Goal: Communication & Community: Answer question/provide support

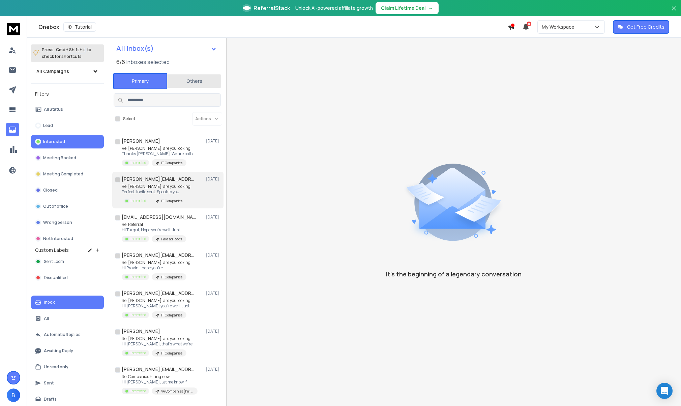
click at [182, 187] on p "Re: [PERSON_NAME], are you looking" at bounding box center [156, 186] width 69 height 5
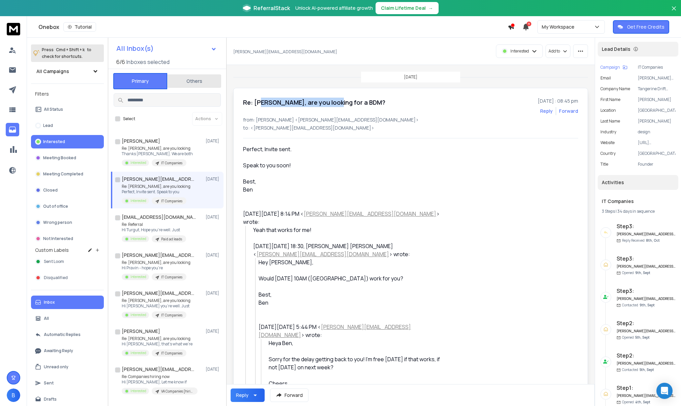
drag, startPoint x: 315, startPoint y: 105, endPoint x: 331, endPoint y: 105, distance: 16.2
click at [331, 105] on h1 "Re: [PERSON_NAME], are you looking for a BDM?" at bounding box center [314, 102] width 142 height 9
click at [306, 181] on div "Best," at bounding box center [341, 182] width 197 height 8
drag, startPoint x: 268, startPoint y: 193, endPoint x: 248, endPoint y: 162, distance: 36.8
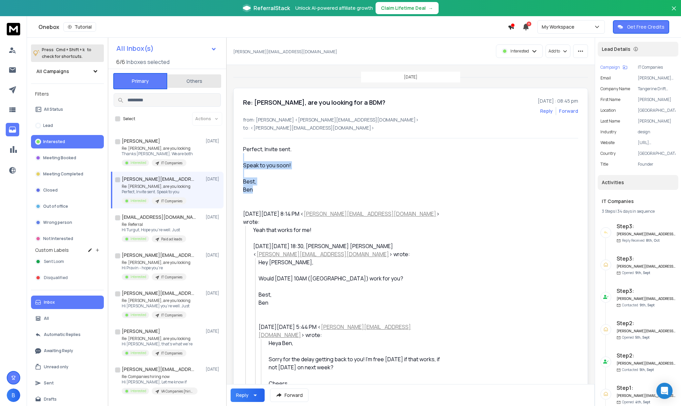
click at [340, 176] on div at bounding box center [341, 173] width 197 height 8
click at [169, 149] on p "Re: [PERSON_NAME], are you looking" at bounding box center [157, 148] width 71 height 5
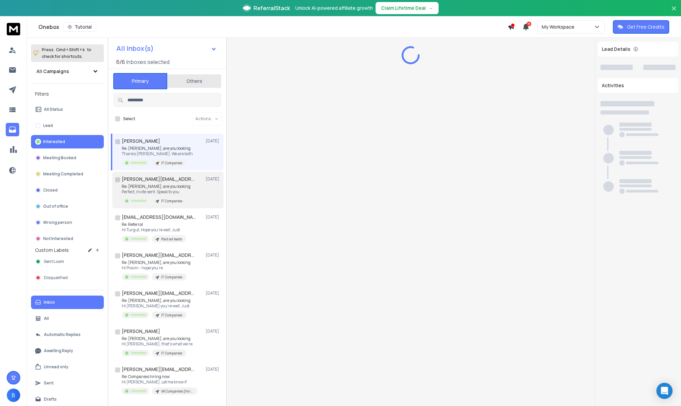
click at [186, 189] on p "Perfect, Invite sent. Speak to you" at bounding box center [156, 191] width 69 height 5
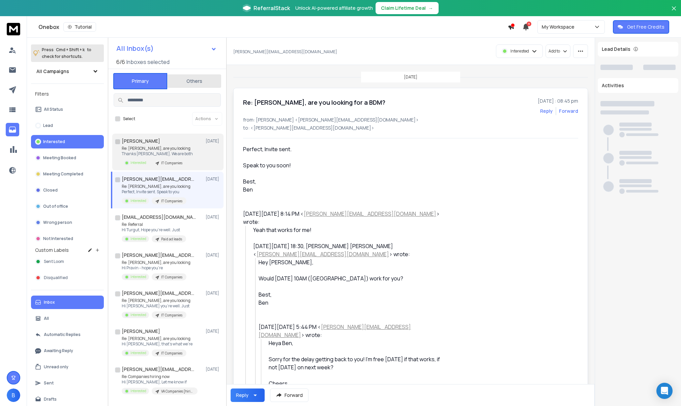
click at [191, 144] on div "[PERSON_NAME] [DATE]" at bounding box center [171, 141] width 99 height 7
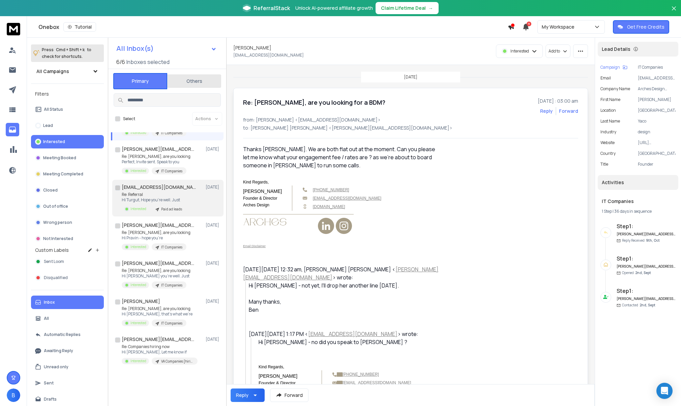
scroll to position [37, 0]
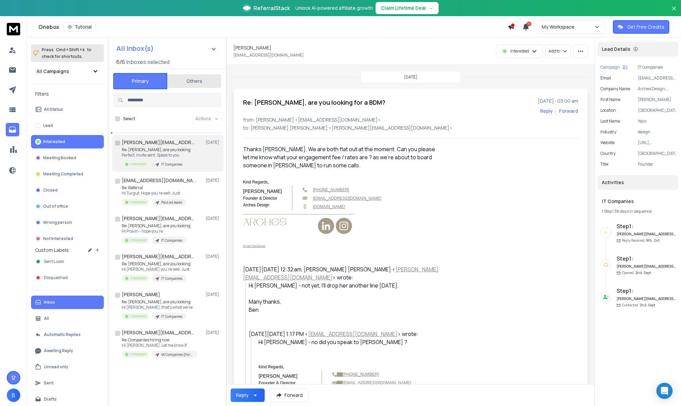
click at [169, 148] on p "Re: [PERSON_NAME], are you looking" at bounding box center [156, 149] width 69 height 5
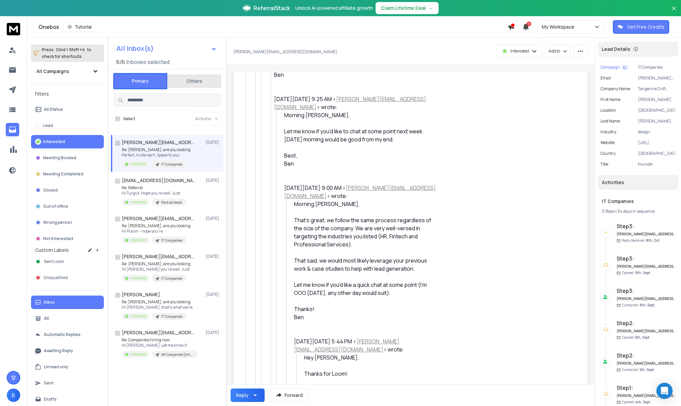
scroll to position [441, 0]
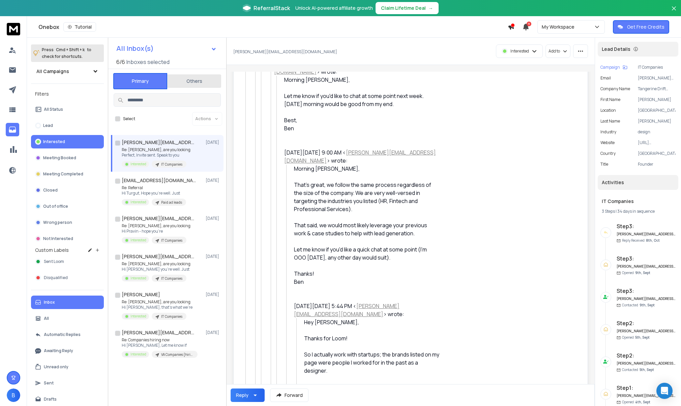
drag, startPoint x: 333, startPoint y: 153, endPoint x: 345, endPoint y: 153, distance: 11.8
click at [345, 153] on div "[DATE][DATE] 9:00 AM < [PERSON_NAME][EMAIL_ADDRESS][DOMAIN_NAME] > wrote:" at bounding box center [362, 157] width 156 height 16
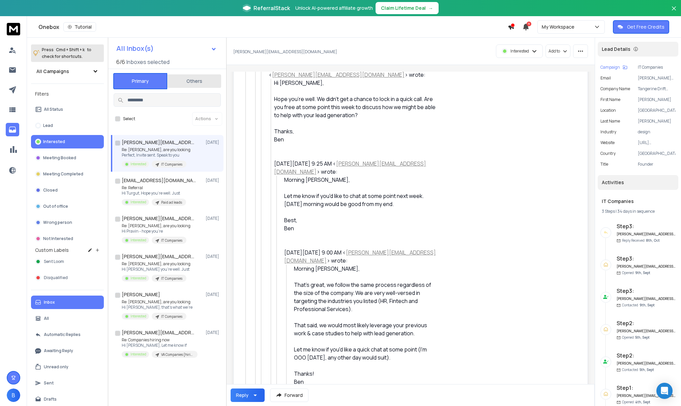
scroll to position [335, 0]
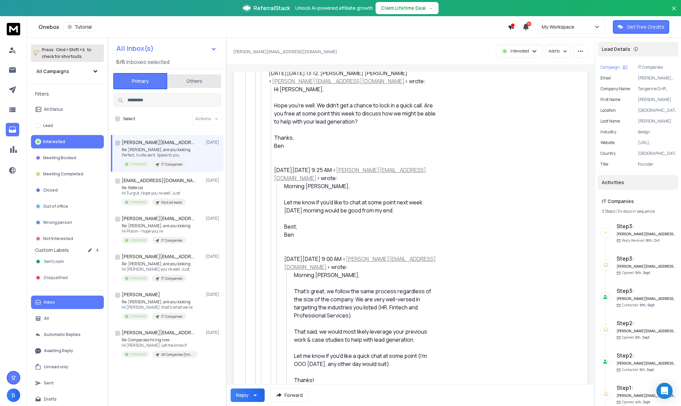
click at [311, 216] on div at bounding box center [362, 219] width 156 height 8
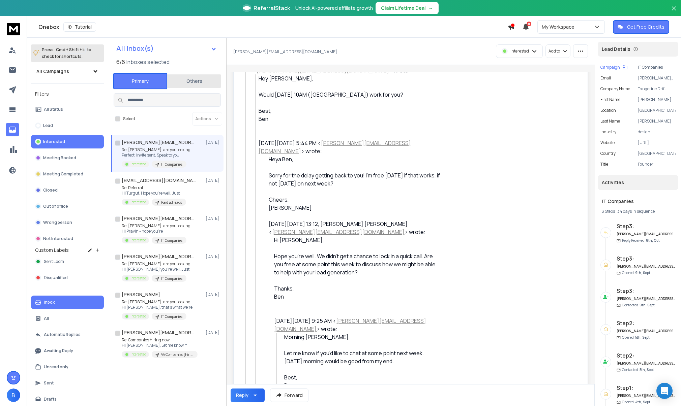
scroll to position [193, 0]
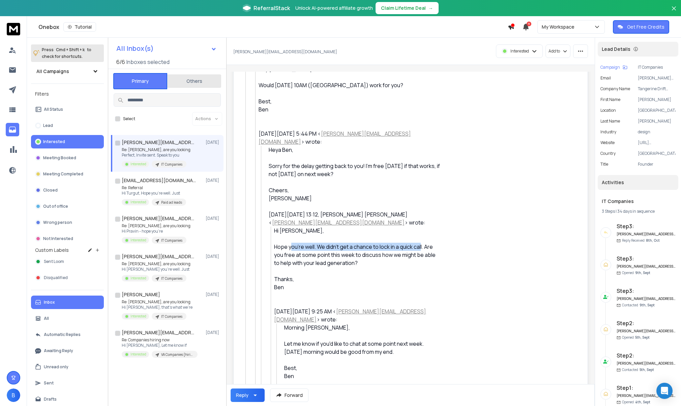
drag, startPoint x: 293, startPoint y: 248, endPoint x: 422, endPoint y: 251, distance: 129.7
click at [422, 251] on div "Hope you're well. We didn't get a chance to lock in a quick call. Are you free …" at bounding box center [357, 255] width 166 height 24
click at [296, 215] on div "[DATE][DATE] 13:12, [PERSON_NAME] [PERSON_NAME] < [PERSON_NAME][EMAIL_ADDRESS][…" at bounding box center [354, 219] width 171 height 16
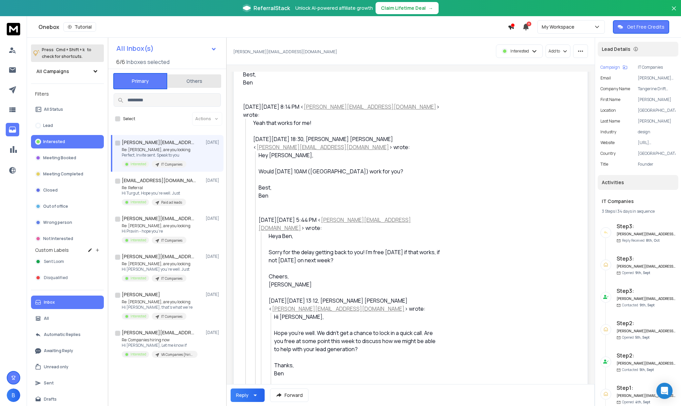
scroll to position [0, 0]
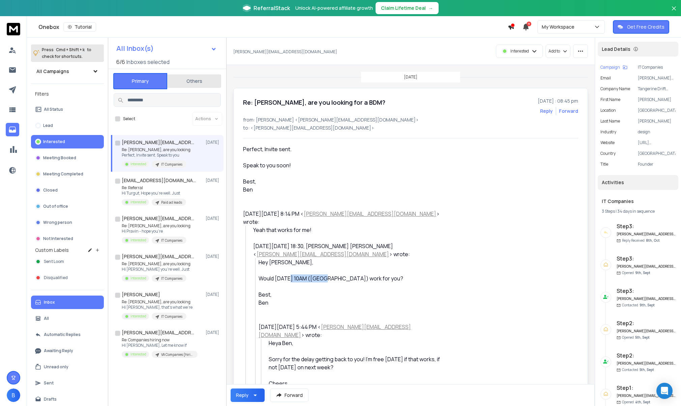
drag, startPoint x: 323, startPoint y: 282, endPoint x: 288, endPoint y: 279, distance: 35.1
click at [288, 279] on div "Would [DATE] 10AM ([GEOGRAPHIC_DATA]) work for you?" at bounding box center [348, 279] width 181 height 8
click at [518, 50] on p "Interested" at bounding box center [519, 51] width 19 height 5
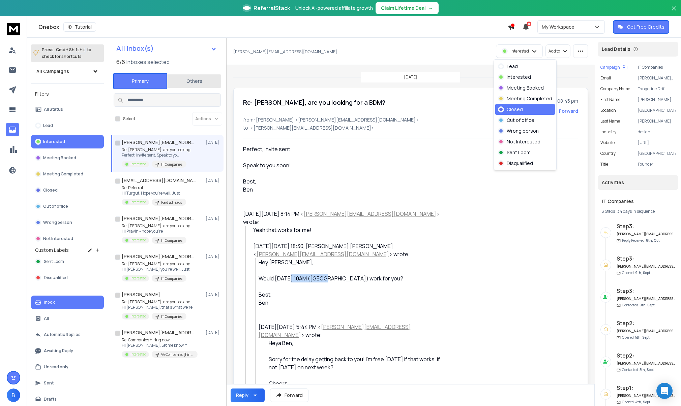
click at [527, 112] on div "Closed" at bounding box center [525, 109] width 60 height 11
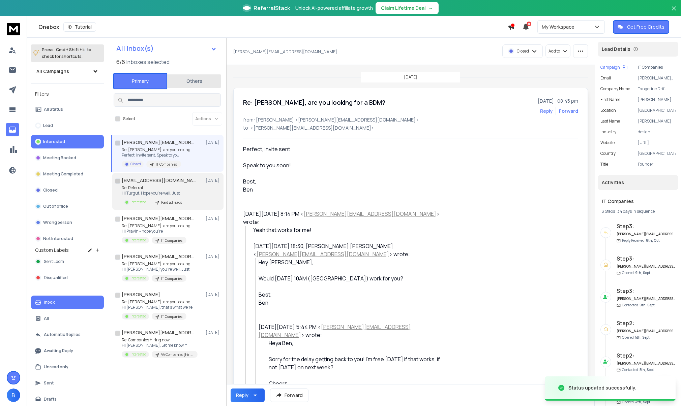
click at [173, 185] on p "Re: Referral" at bounding box center [154, 187] width 64 height 5
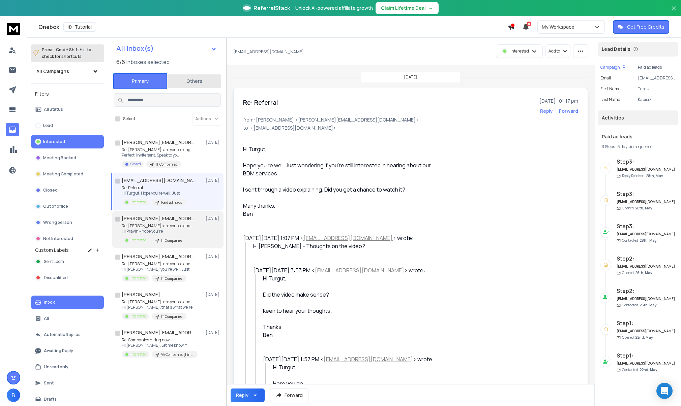
click at [177, 222] on div "[PERSON_NAME][EMAIL_ADDRESS] [DATE] Re: [PERSON_NAME], are you looking Hi Pravi…" at bounding box center [171, 229] width 99 height 29
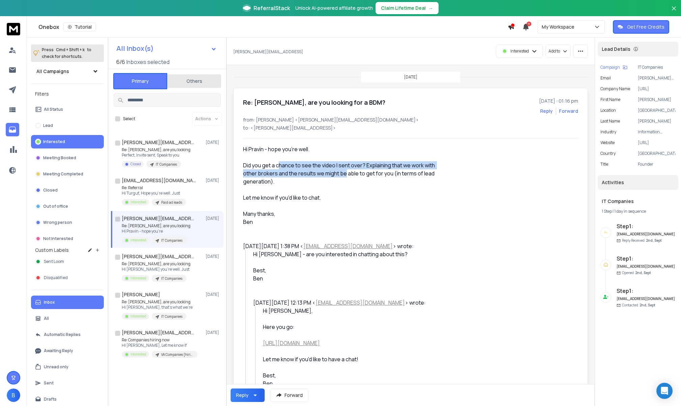
drag, startPoint x: 278, startPoint y: 168, endPoint x: 345, endPoint y: 175, distance: 67.0
click at [345, 175] on span "Did you get a chance to see the video I sent over? Explaining that we work with…" at bounding box center [339, 174] width 193 height 24
click at [391, 194] on div "Let me know if you'd like to chat." at bounding box center [341, 198] width 197 height 8
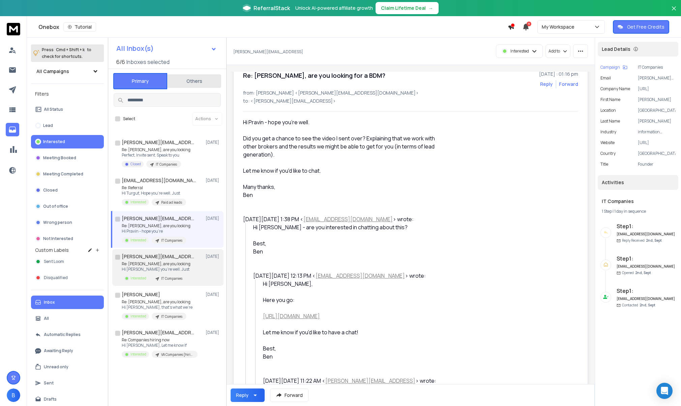
scroll to position [46, 0]
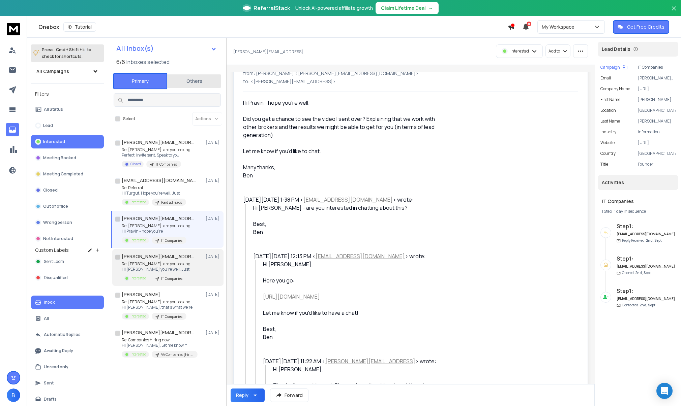
click at [182, 260] on div "[PERSON_NAME][EMAIL_ADDRESS][DOMAIN_NAME] [DATE] Re: [PERSON_NAME], are you loo…" at bounding box center [171, 267] width 99 height 29
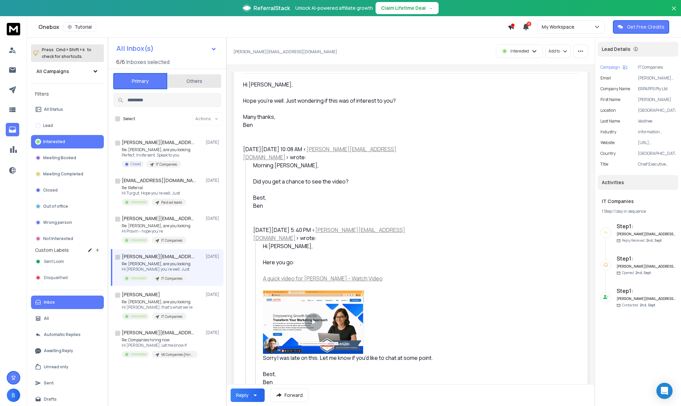
scroll to position [70, 0]
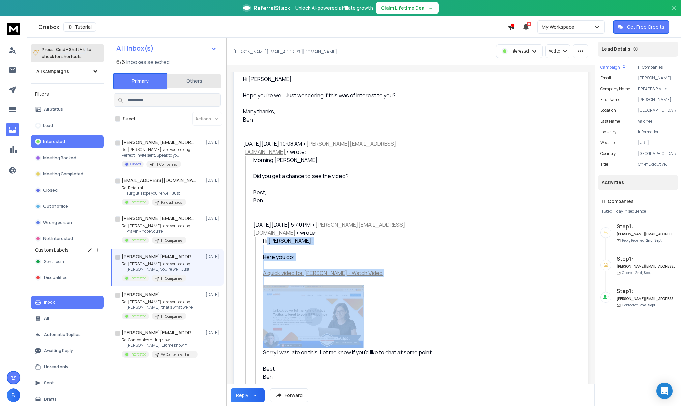
drag, startPoint x: 269, startPoint y: 240, endPoint x: 321, endPoint y: 320, distance: 94.8
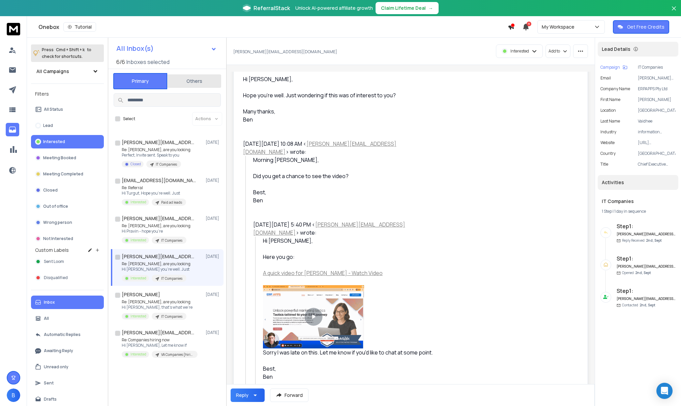
click at [309, 194] on div "Best," at bounding box center [346, 192] width 187 height 8
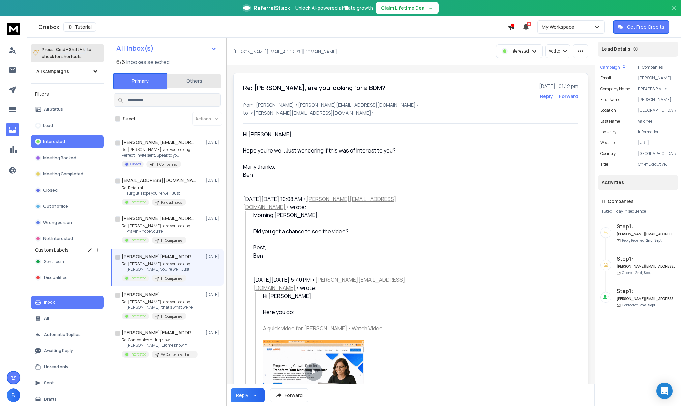
scroll to position [5, 0]
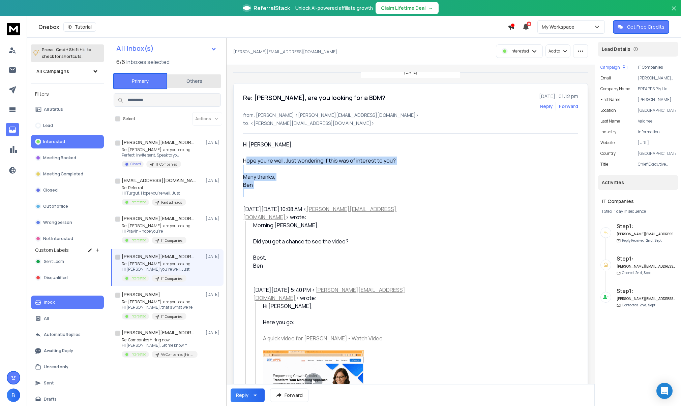
drag, startPoint x: 263, startPoint y: 185, endPoint x: 247, endPoint y: 159, distance: 30.7
click at [346, 180] on div "Many thanks," at bounding box center [341, 177] width 197 height 8
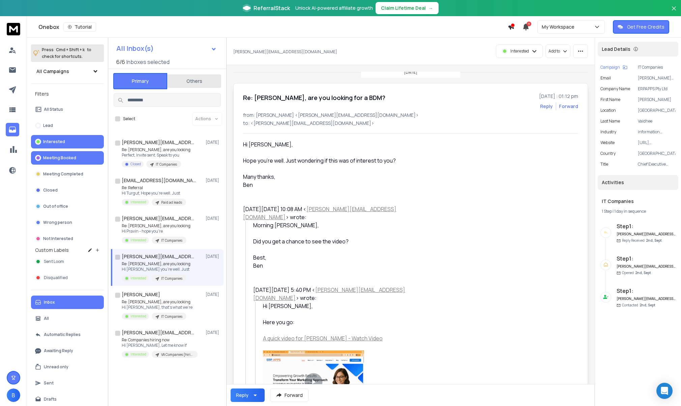
click at [66, 158] on p "Meeting Booked" at bounding box center [59, 157] width 33 height 5
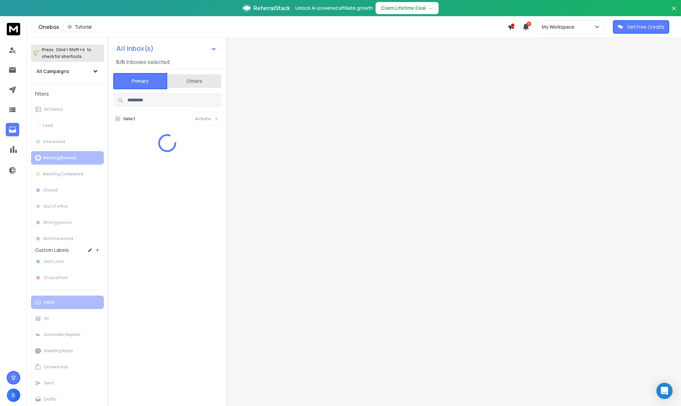
scroll to position [0, 0]
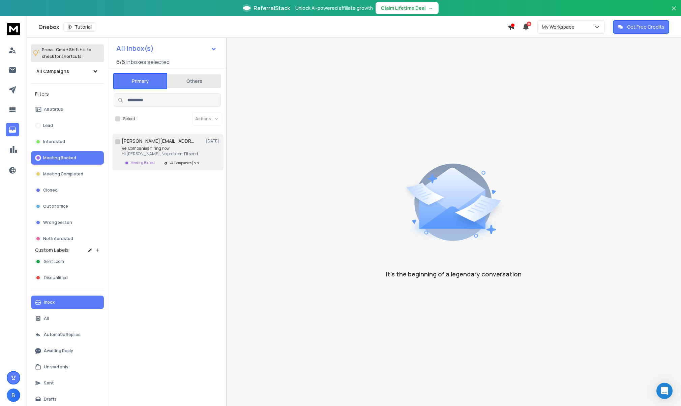
click at [176, 146] on p "Re: Companies hiring now" at bounding box center [162, 148] width 81 height 5
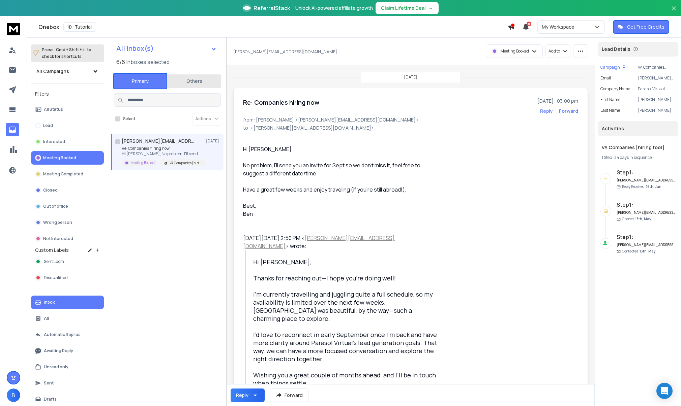
click at [516, 52] on p "Meeting Booked" at bounding box center [514, 51] width 29 height 5
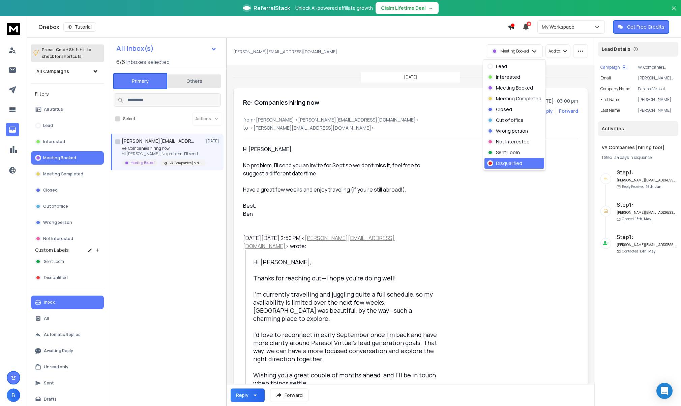
click at [506, 164] on p "Disqualified" at bounding box center [509, 163] width 26 height 7
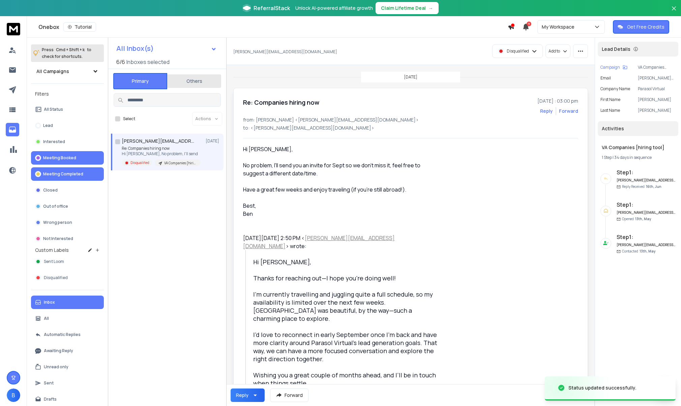
click at [69, 171] on p "Meeting Completed" at bounding box center [63, 173] width 40 height 5
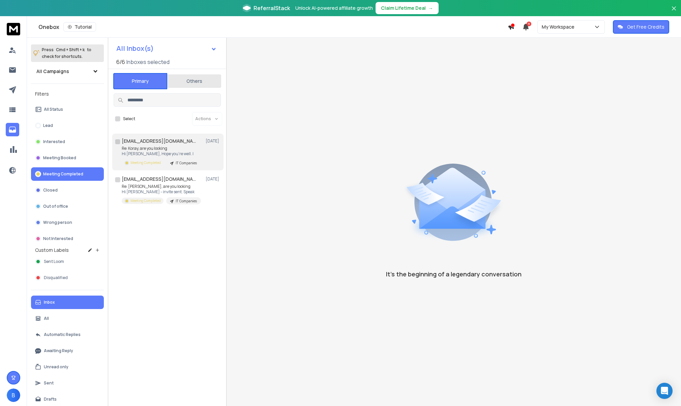
click at [178, 146] on p "Re: Koray, are you looking" at bounding box center [161, 148] width 79 height 5
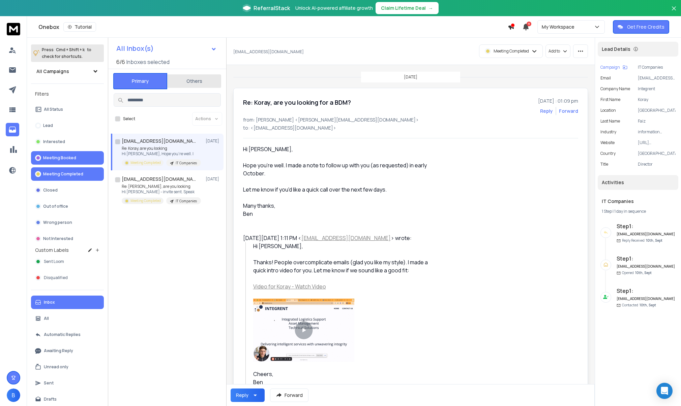
click at [81, 158] on button "Meeting Booked" at bounding box center [67, 157] width 73 height 13
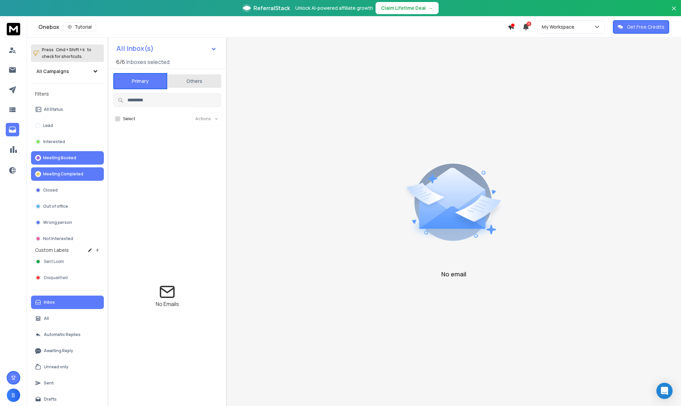
click at [74, 174] on p "Meeting Completed" at bounding box center [63, 173] width 40 height 5
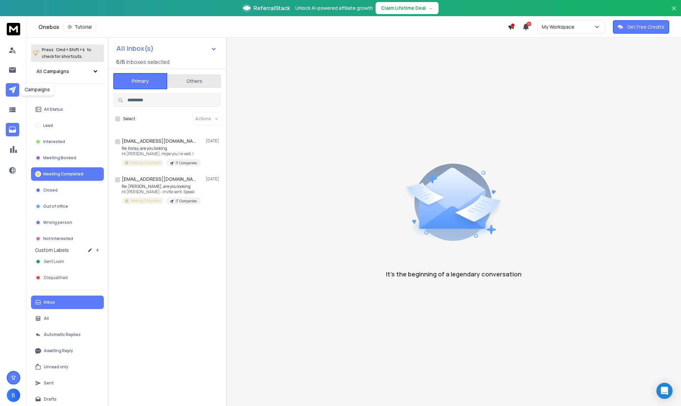
click at [13, 89] on icon at bounding box center [12, 90] width 7 height 7
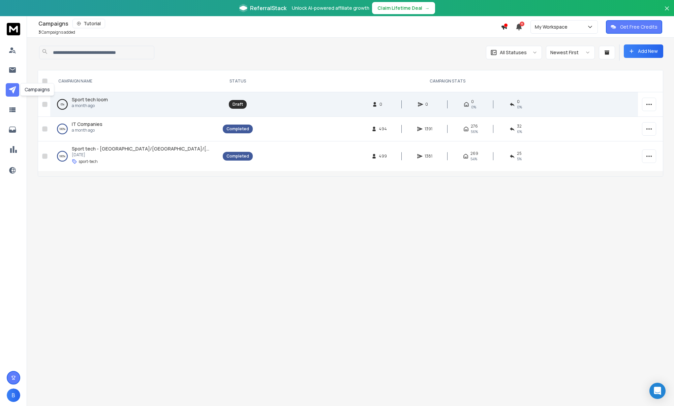
drag, startPoint x: 230, startPoint y: 290, endPoint x: 273, endPoint y: 115, distance: 180.2
click at [230, 291] on div "Campaigns 3 Campaigns Added All Statuses Newest First Add New CAMPAIGN NAME STA…" at bounding box center [350, 247] width 625 height 406
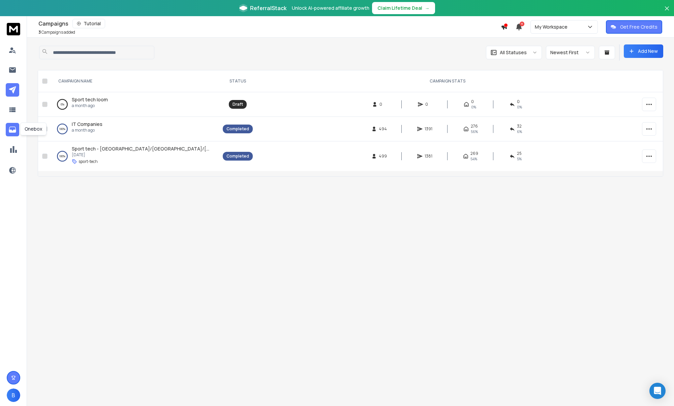
click at [10, 130] on icon at bounding box center [12, 130] width 7 height 6
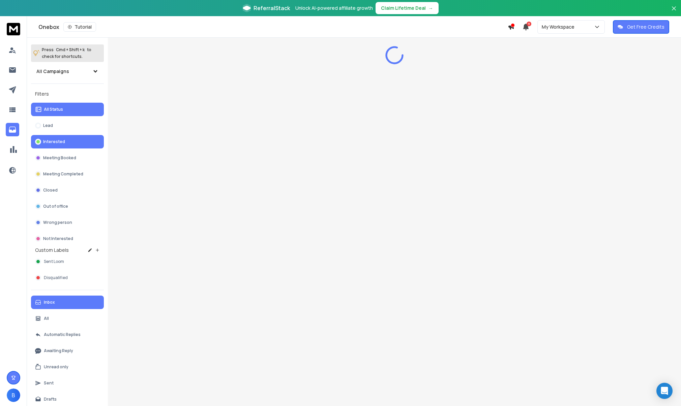
click at [49, 139] on p "Interested" at bounding box center [54, 141] width 22 height 5
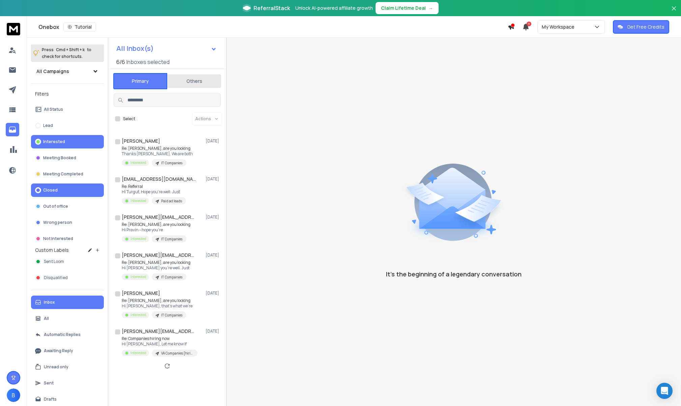
click at [60, 192] on button "Closed" at bounding box center [67, 190] width 73 height 13
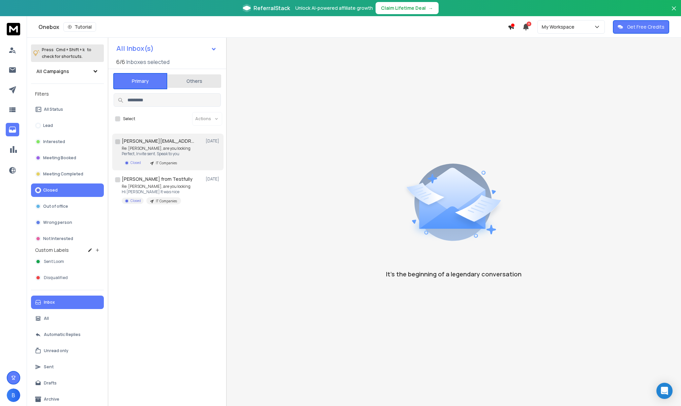
click at [179, 150] on p "Re: [PERSON_NAME], are you looking" at bounding box center [156, 148] width 69 height 5
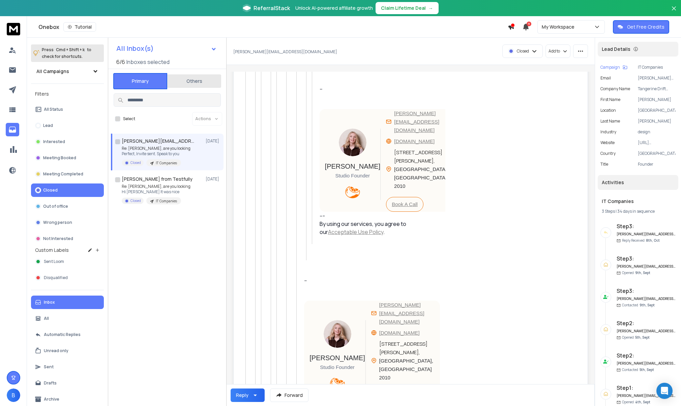
scroll to position [1840, 0]
copy span "[PERSON_NAME]"
drag, startPoint x: 327, startPoint y: 161, endPoint x: 345, endPoint y: 171, distance: 20.9
click at [345, 169] on span "[PERSON_NAME]" at bounding box center [352, 165] width 55 height 7
drag, startPoint x: 367, startPoint y: 159, endPoint x: 422, endPoint y: 171, distance: 55.8
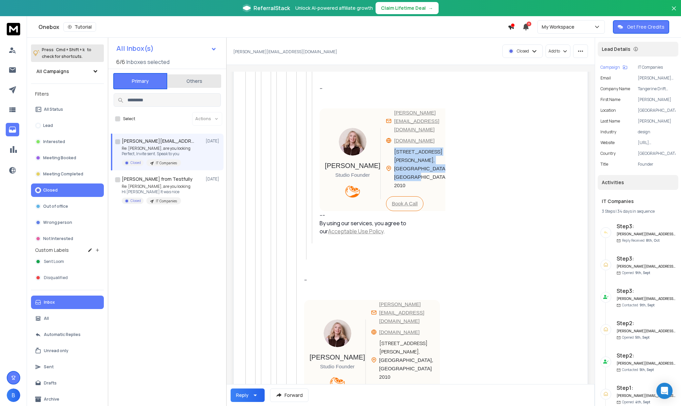
click at [422, 171] on div "[STREET_ADDRESS][PERSON_NAME]" at bounding box center [421, 169] width 54 height 42
copy div "[STREET_ADDRESS][PERSON_NAME]"
drag, startPoint x: 327, startPoint y: 162, endPoint x: 345, endPoint y: 172, distance: 20.7
click at [345, 169] on span "[PERSON_NAME]" at bounding box center [352, 165] width 55 height 7
copy span "[PERSON_NAME]"
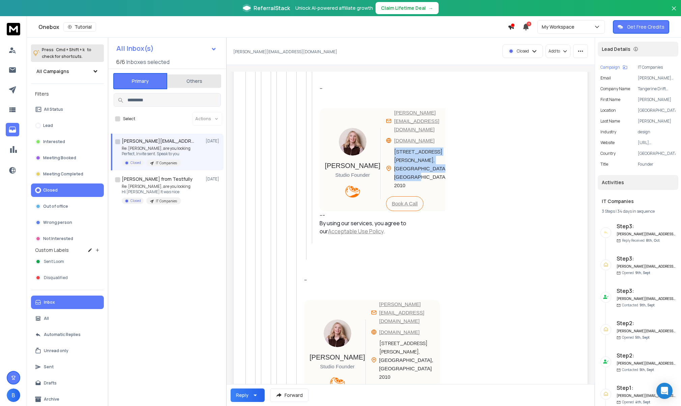
copy span "[PERSON_NAME]"
